Goal: Information Seeking & Learning: Learn about a topic

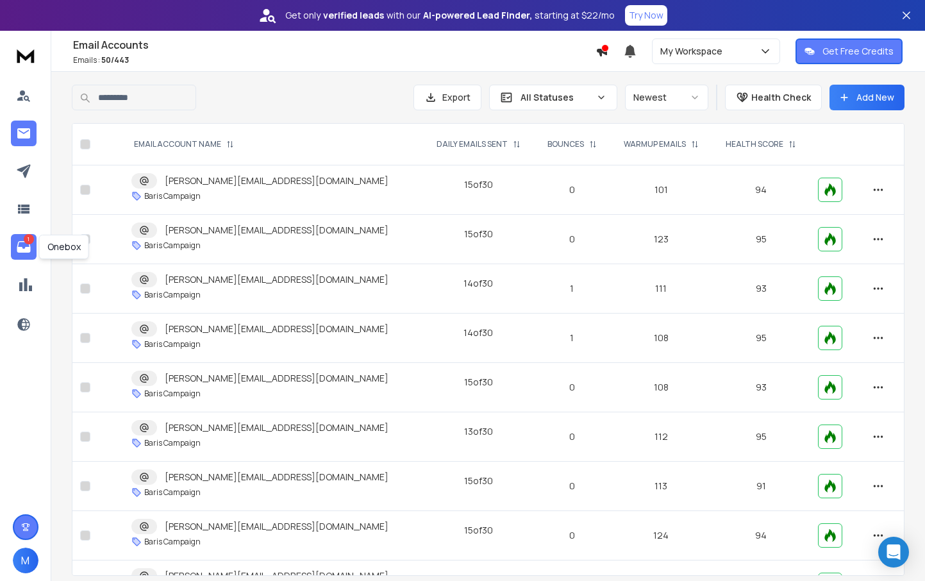
click at [24, 251] on icon at bounding box center [23, 247] width 13 height 12
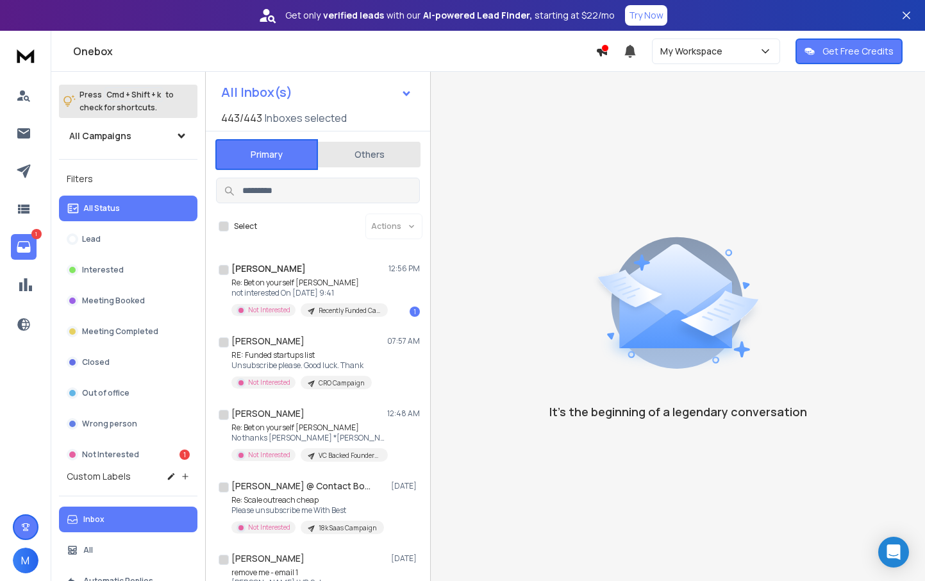
click at [126, 457] on p "Not Interested" at bounding box center [110, 455] width 57 height 10
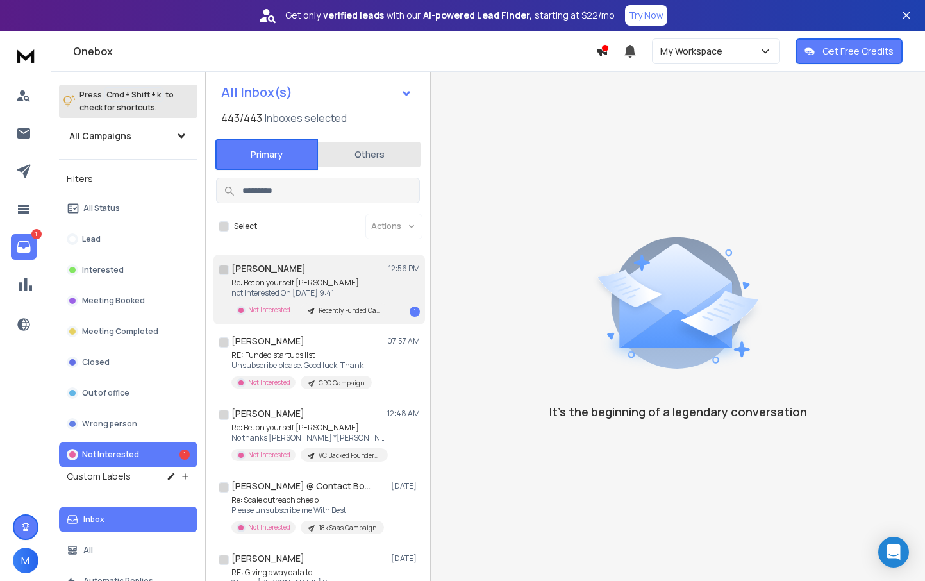
click at [308, 288] on p "not interested On [DATE] 9:41" at bounding box center [308, 293] width 154 height 10
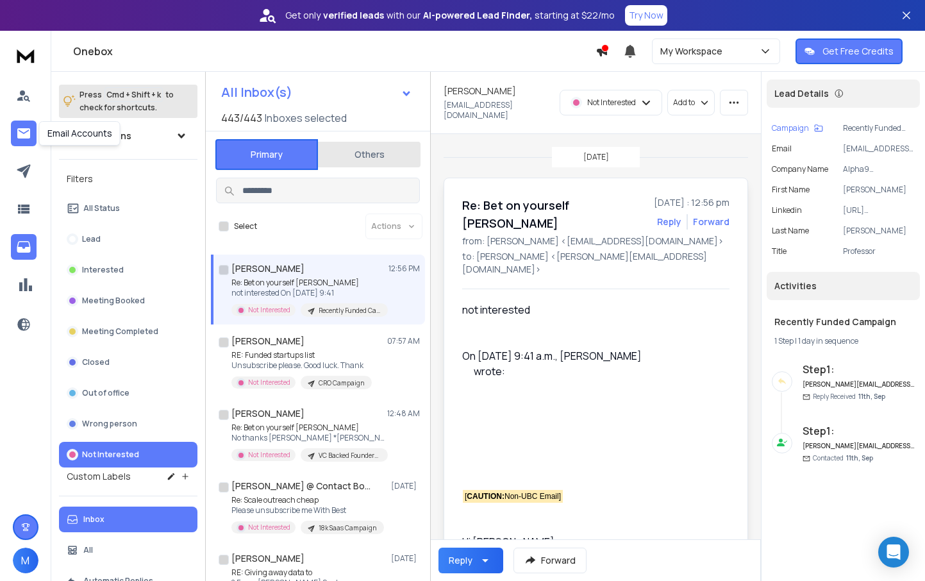
click at [16, 131] on icon at bounding box center [23, 133] width 15 height 15
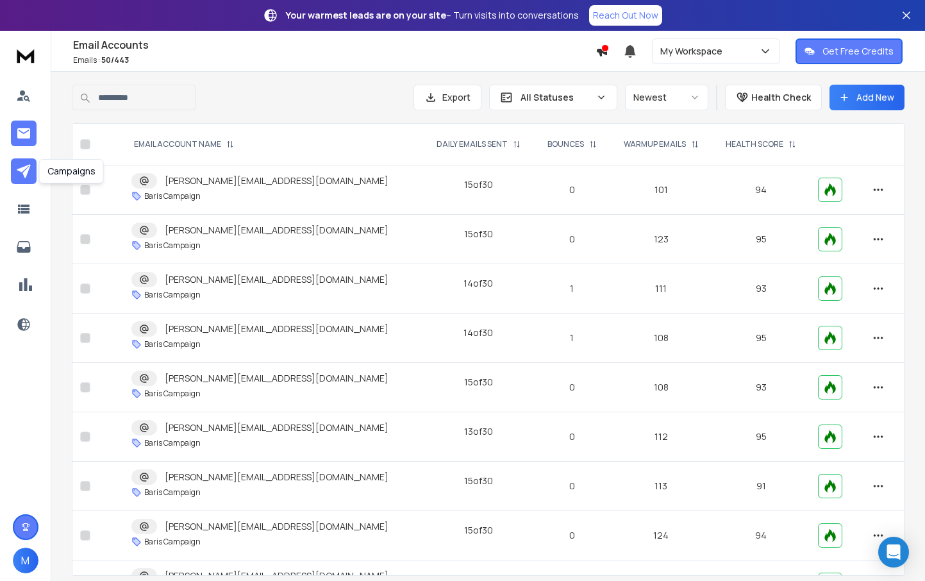
click at [27, 167] on icon at bounding box center [23, 171] width 15 height 15
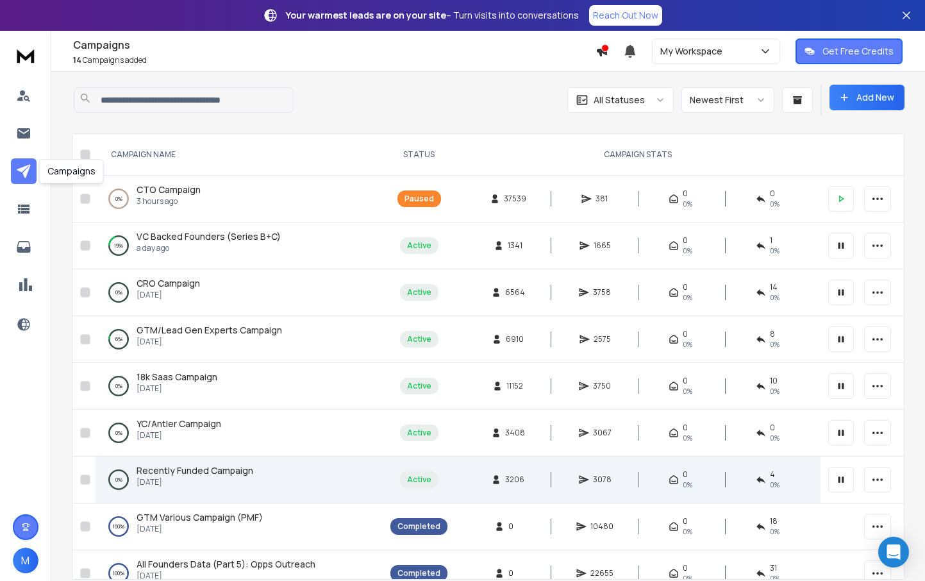
click at [283, 487] on div "0 % Recently Funded Campaign [DATE]" at bounding box center [239, 479] width 262 height 31
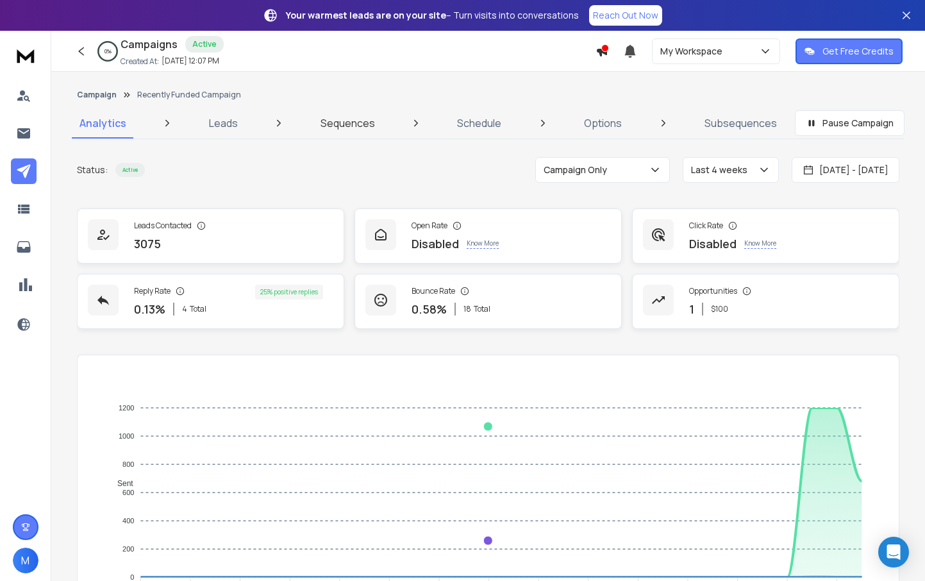
click at [364, 126] on p "Sequences" at bounding box center [348, 122] width 55 height 15
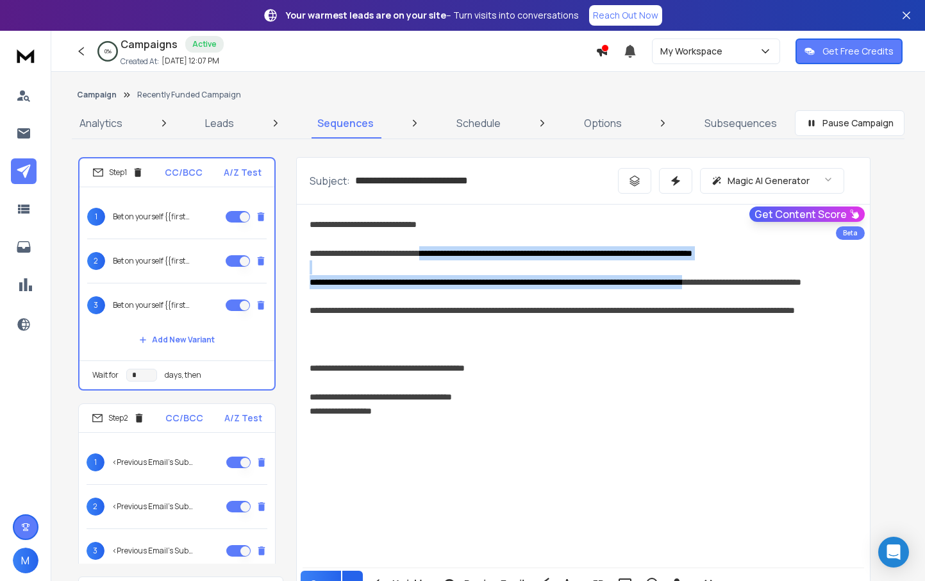
drag, startPoint x: 448, startPoint y: 254, endPoint x: 772, endPoint y: 271, distance: 324.3
click at [772, 271] on div "**********" at bounding box center [584, 282] width 548 height 130
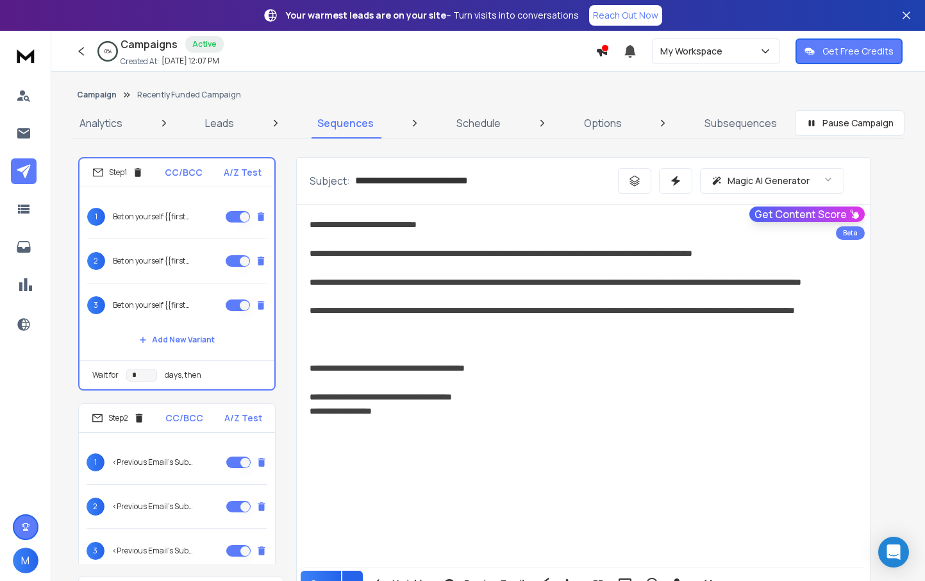
click at [593, 379] on div at bounding box center [584, 382] width 548 height 14
drag, startPoint x: 422, startPoint y: 281, endPoint x: 607, endPoint y: 281, distance: 185.3
click at [607, 281] on div "**********" at bounding box center [584, 282] width 548 height 130
click at [528, 391] on div "**********" at bounding box center [584, 397] width 548 height 14
click at [152, 252] on div "2 Bet on yourself {{firstName}}" at bounding box center [141, 261] width 108 height 18
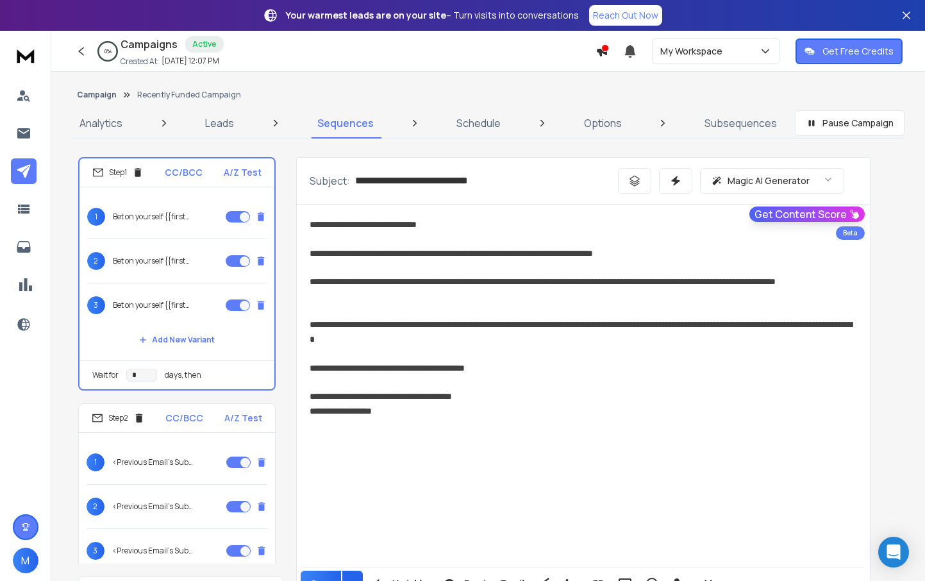
click at [151, 290] on div "3 Bet on yourself {{firstName}}" at bounding box center [177, 305] width 180 height 44
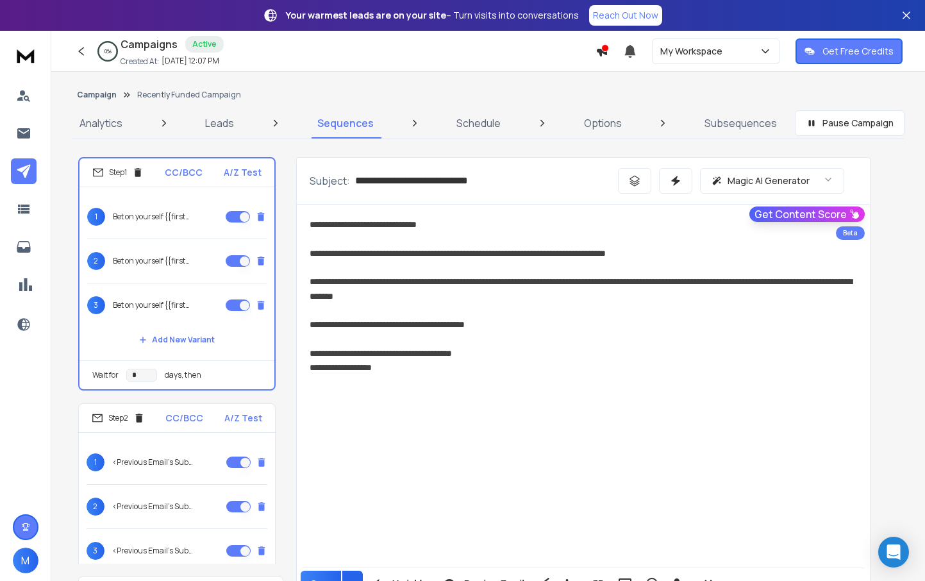
click at [151, 467] on p "<Previous Email's Subject>" at bounding box center [153, 462] width 82 height 10
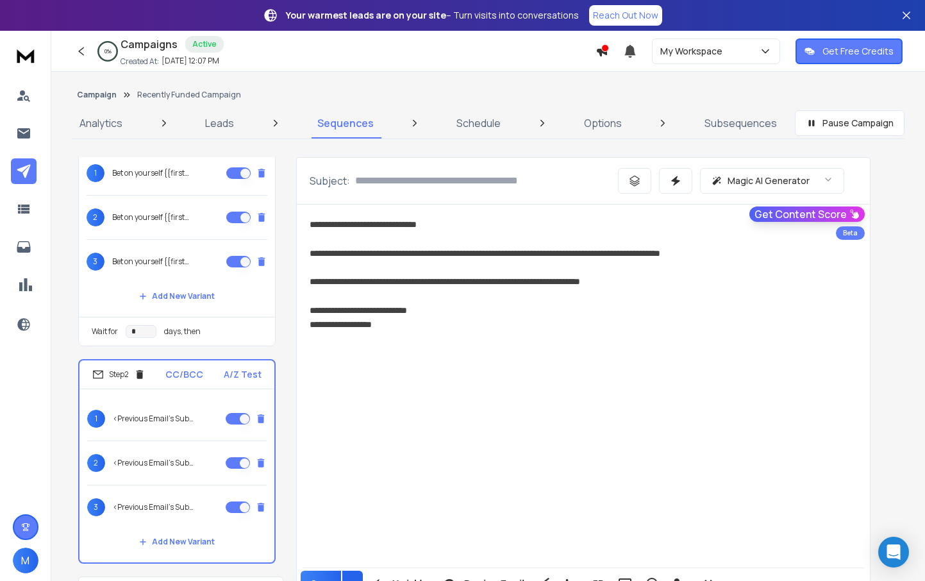
scroll to position [3, 0]
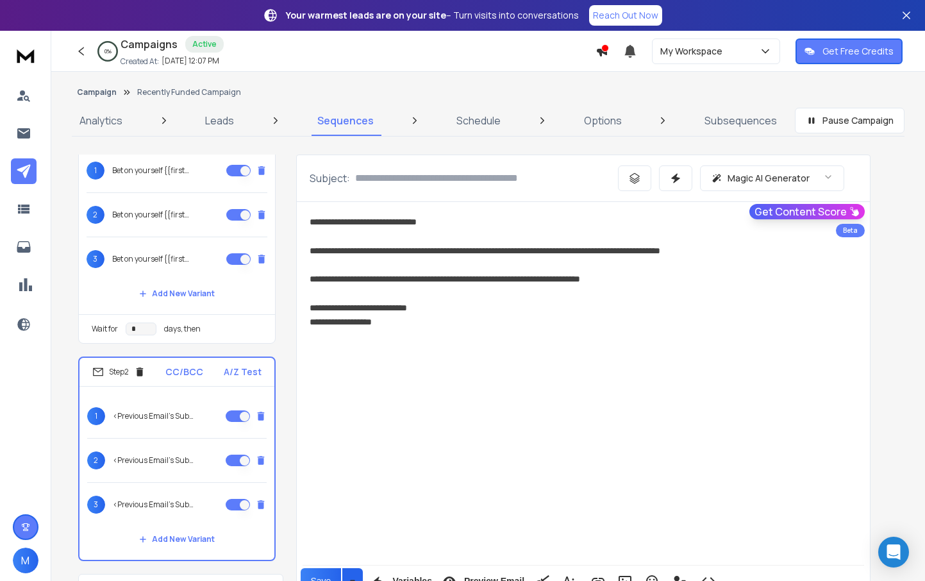
click at [151, 467] on div "2 <Previous Email's Subject>" at bounding box center [141, 460] width 108 height 18
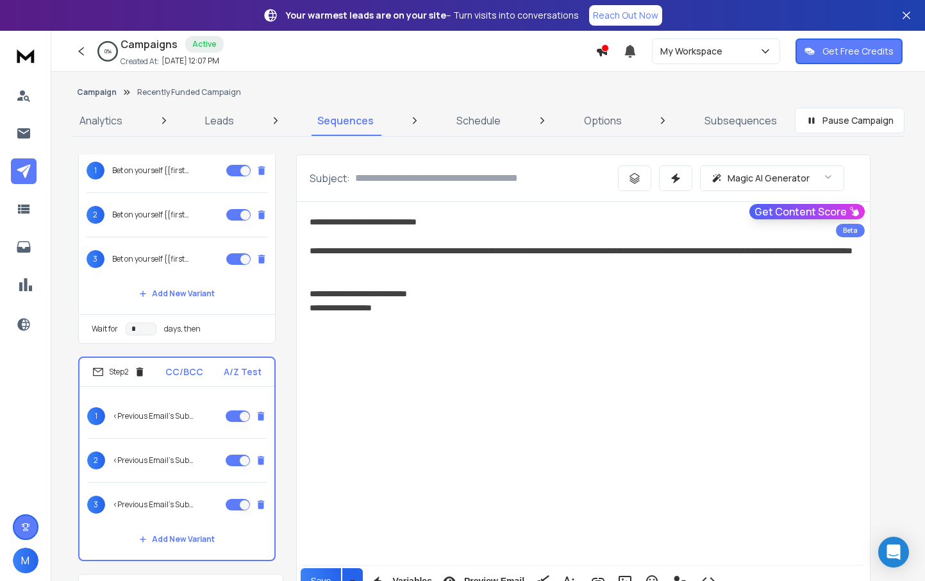
click at [152, 504] on p "<Previous Email's Subject>" at bounding box center [154, 505] width 82 height 10
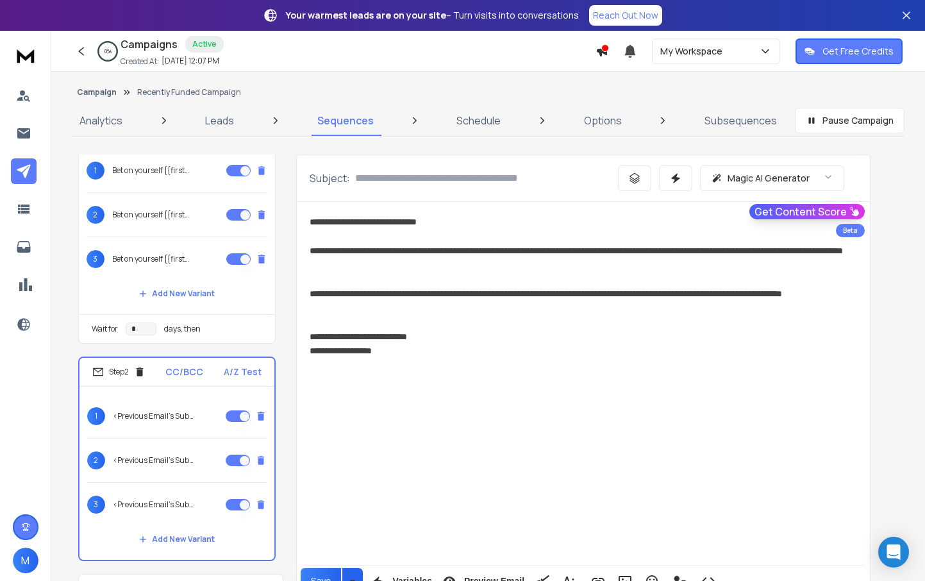
scroll to position [39, 0]
